Goal: Task Accomplishment & Management: Use online tool/utility

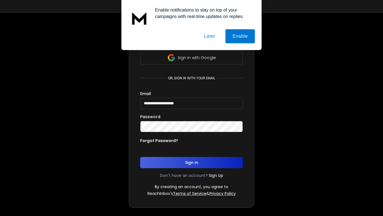
type input "**********"
click at [192, 162] on button "Sign In" at bounding box center [191, 162] width 103 height 11
